Goal: Task Accomplishment & Management: Manage account settings

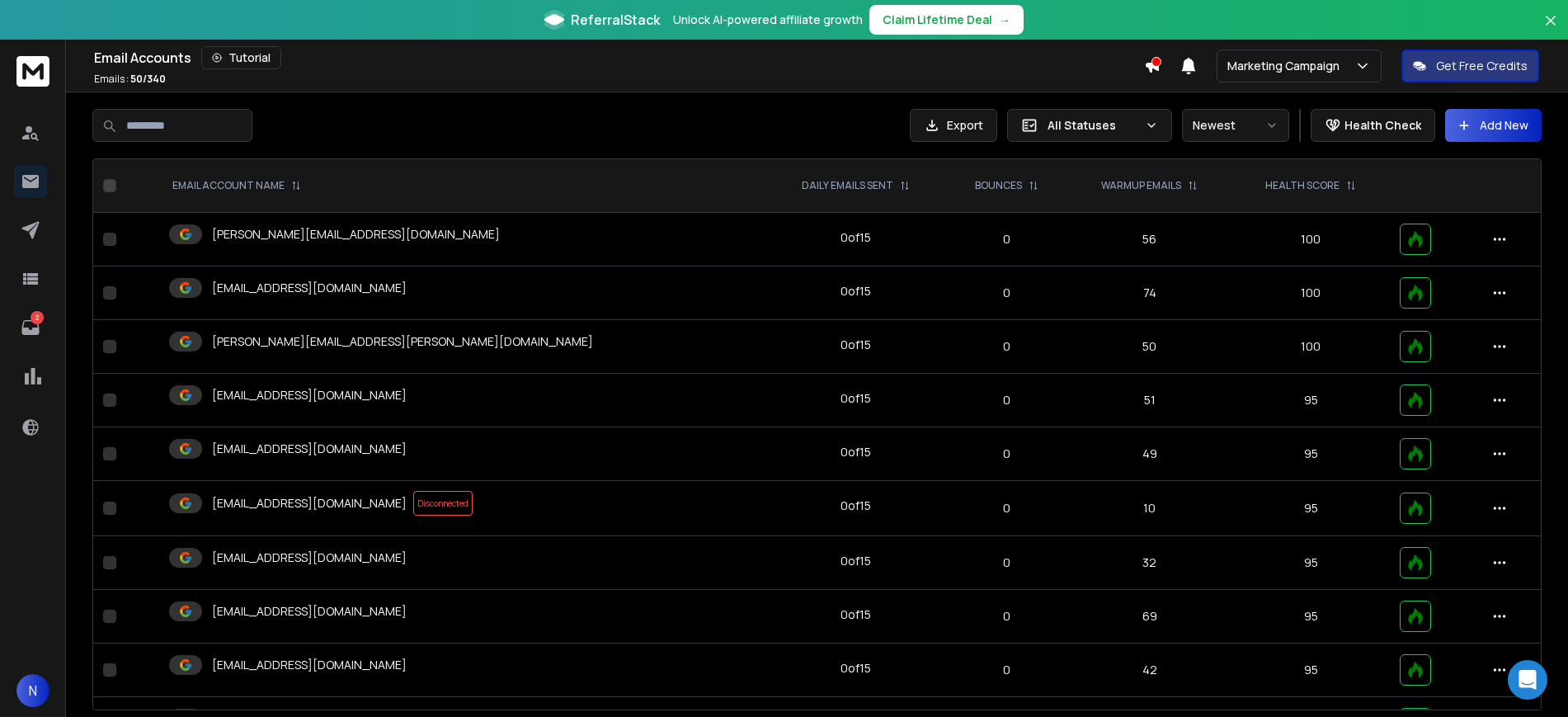
click at [47, 324] on div "2" at bounding box center [33, 329] width 38 height 39
click at [37, 324] on p "2" at bounding box center [37, 317] width 13 height 13
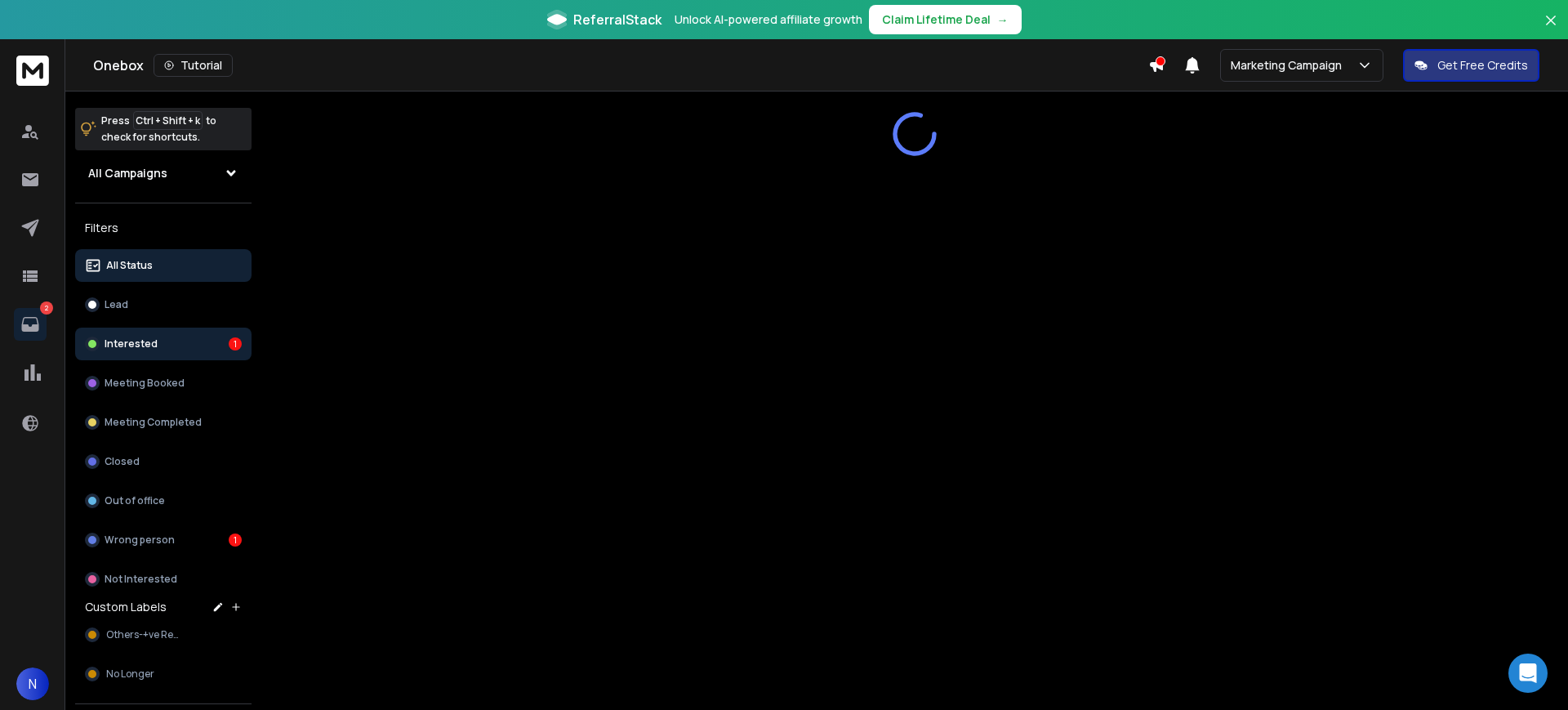
click at [151, 346] on p "Interested" at bounding box center [130, 344] width 53 height 13
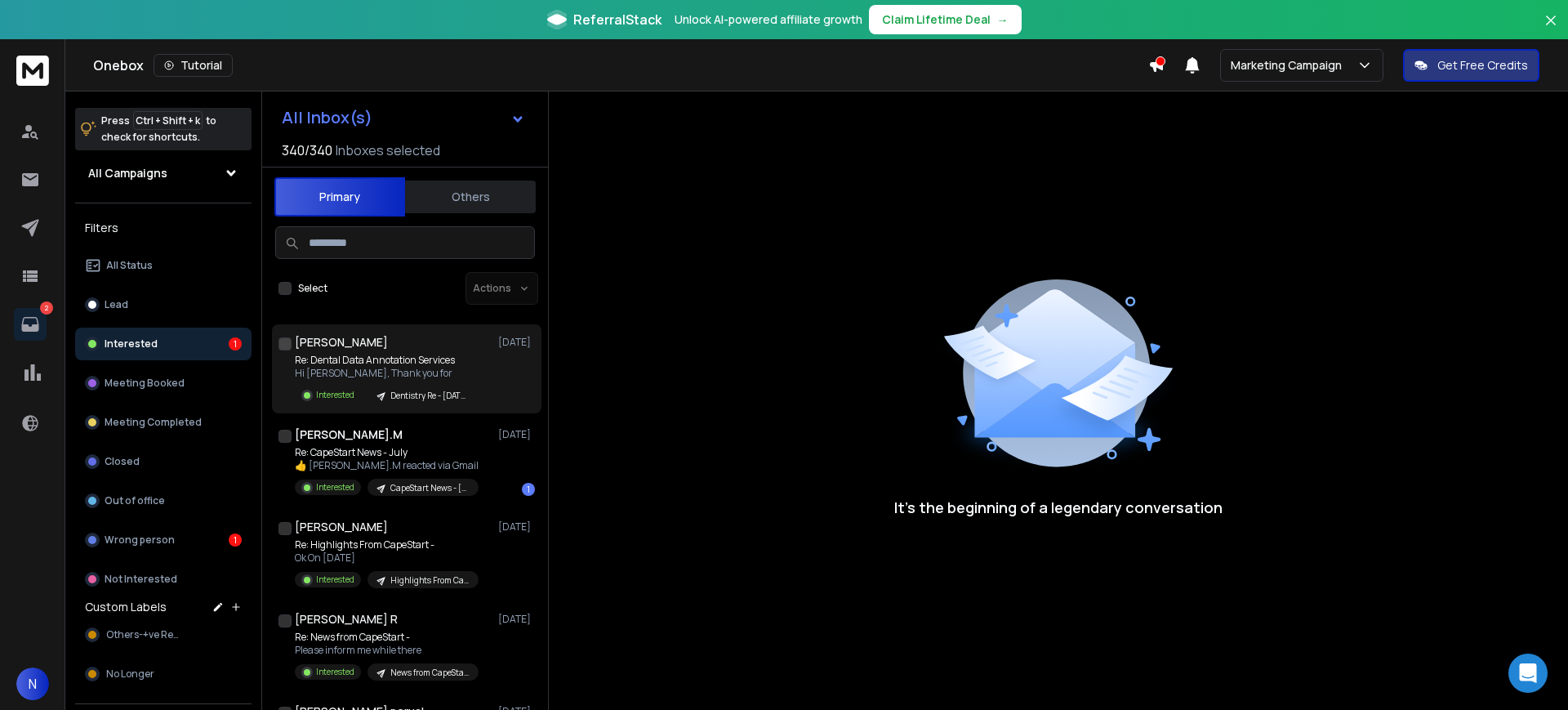
click at [459, 364] on p "Re: Dental Data Annotation Services" at bounding box center [386, 361] width 184 height 13
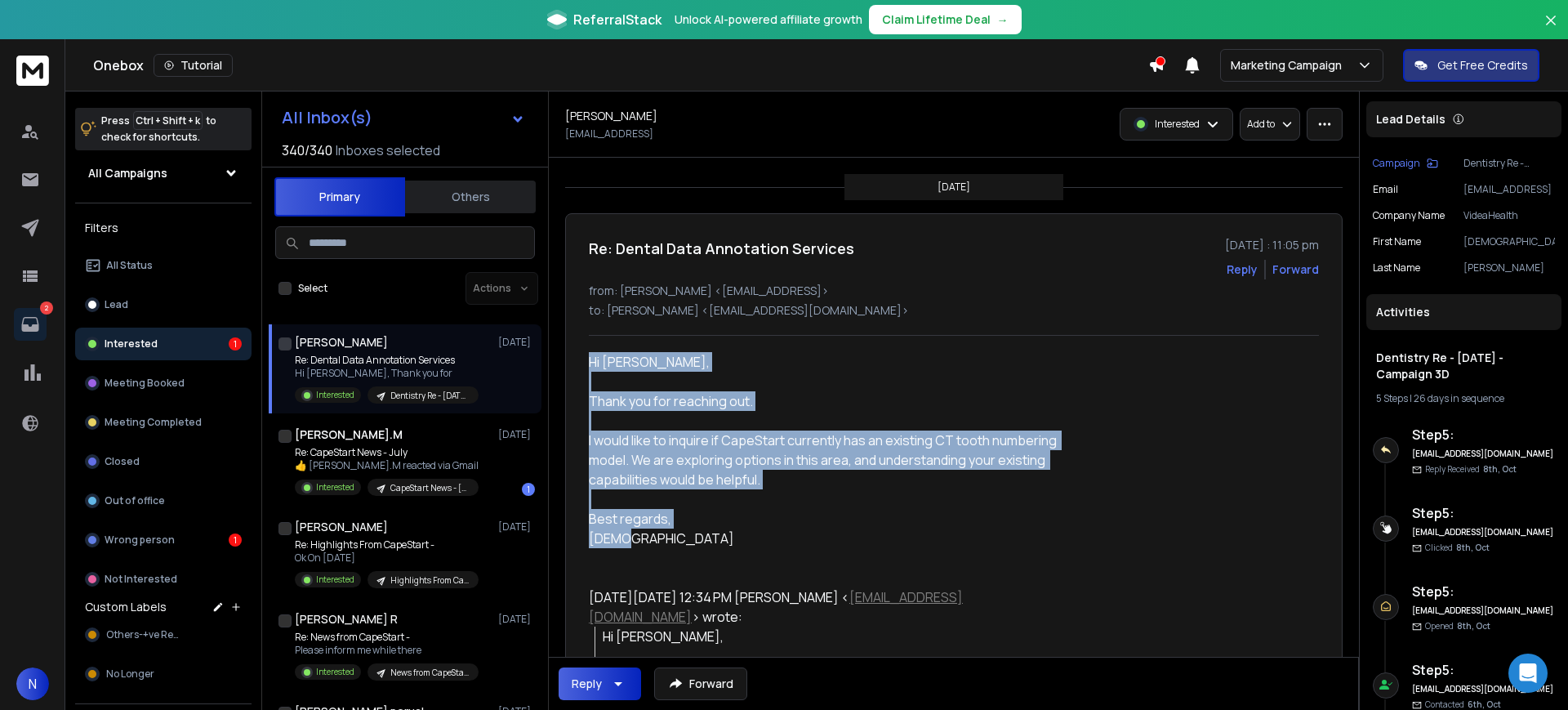
drag, startPoint x: 692, startPoint y: 533, endPoint x: 564, endPoint y: 354, distance: 220.1
click at [564, 354] on div "[DATE] Re: Dental Data Annotation Services [DATE] : 11:05 pm Reply Forward from…" at bounding box center [954, 693] width 811 height 1038
click at [683, 364] on div "Hi [PERSON_NAME]," at bounding box center [827, 362] width 477 height 20
click at [691, 395] on div "Thank you for reaching out." at bounding box center [827, 401] width 477 height 20
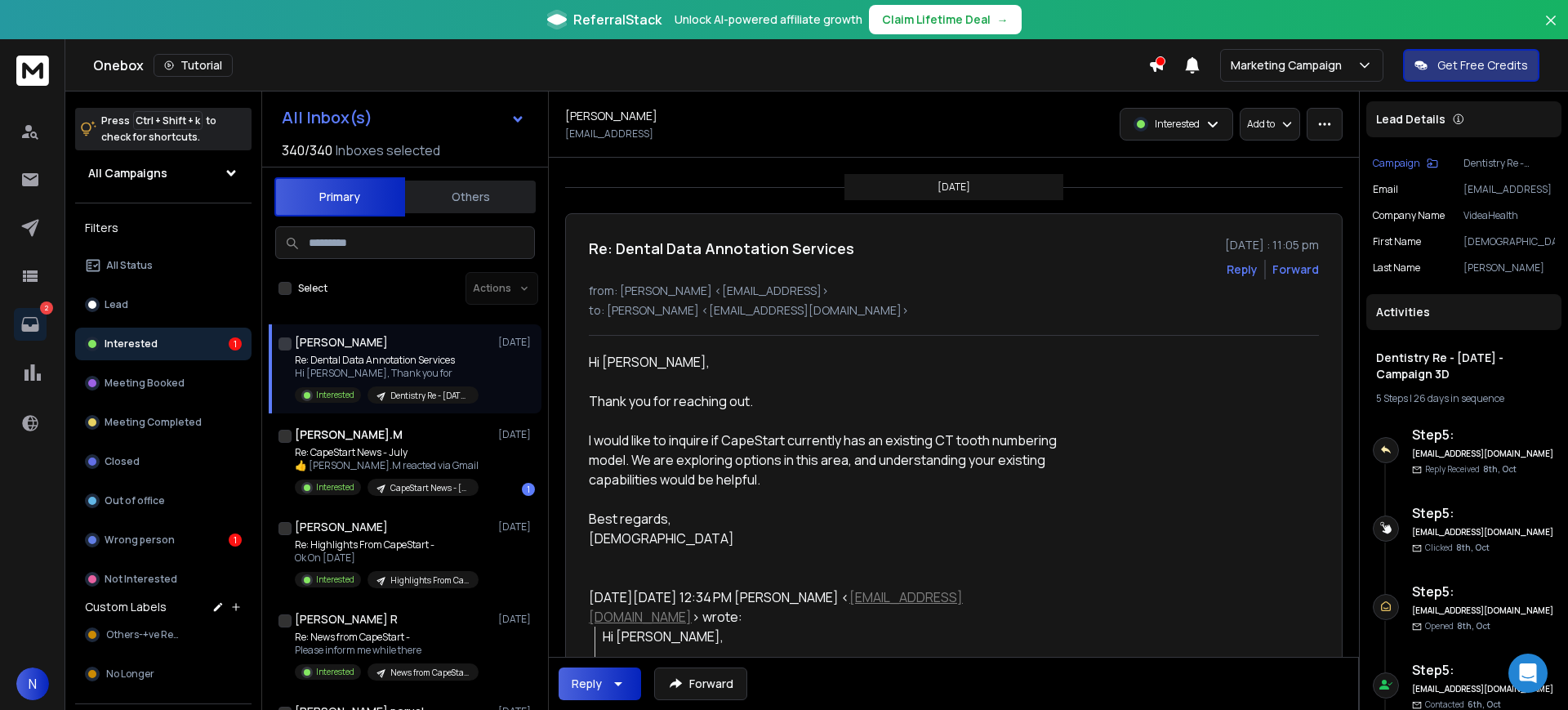
click at [141, 341] on p "Interested" at bounding box center [130, 344] width 53 height 13
